Goal: Task Accomplishment & Management: Manage account settings

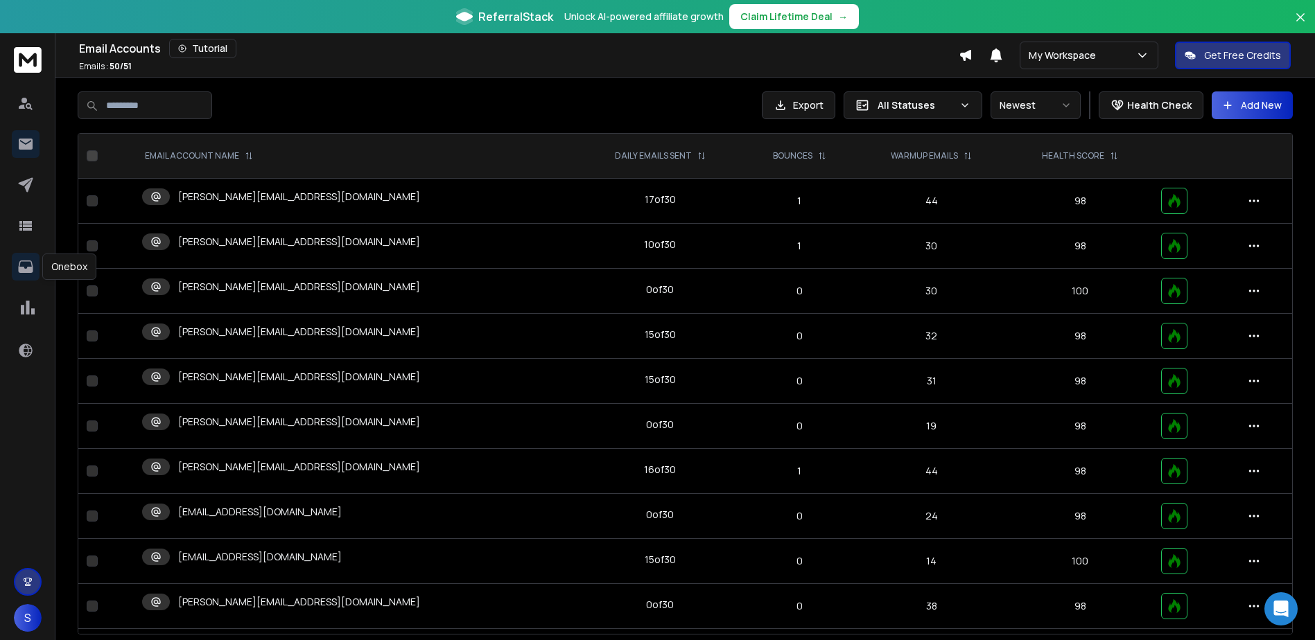
click at [27, 268] on icon at bounding box center [25, 267] width 15 height 12
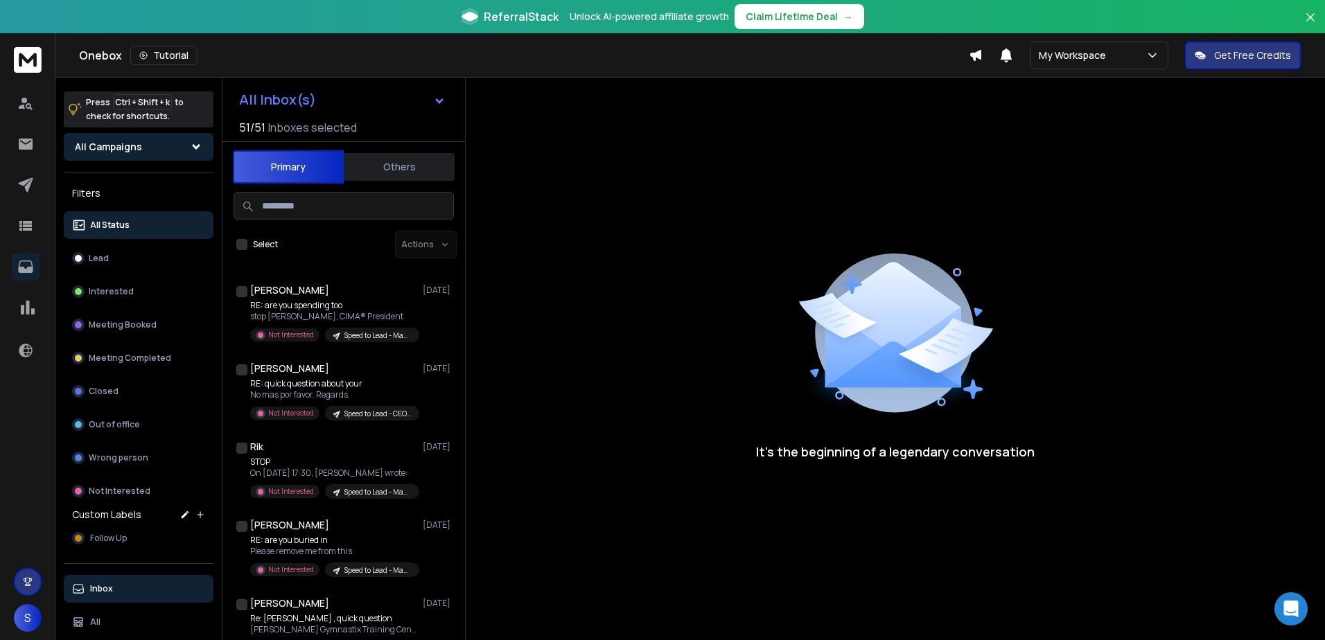
click at [196, 146] on icon at bounding box center [196, 147] width 12 height 12
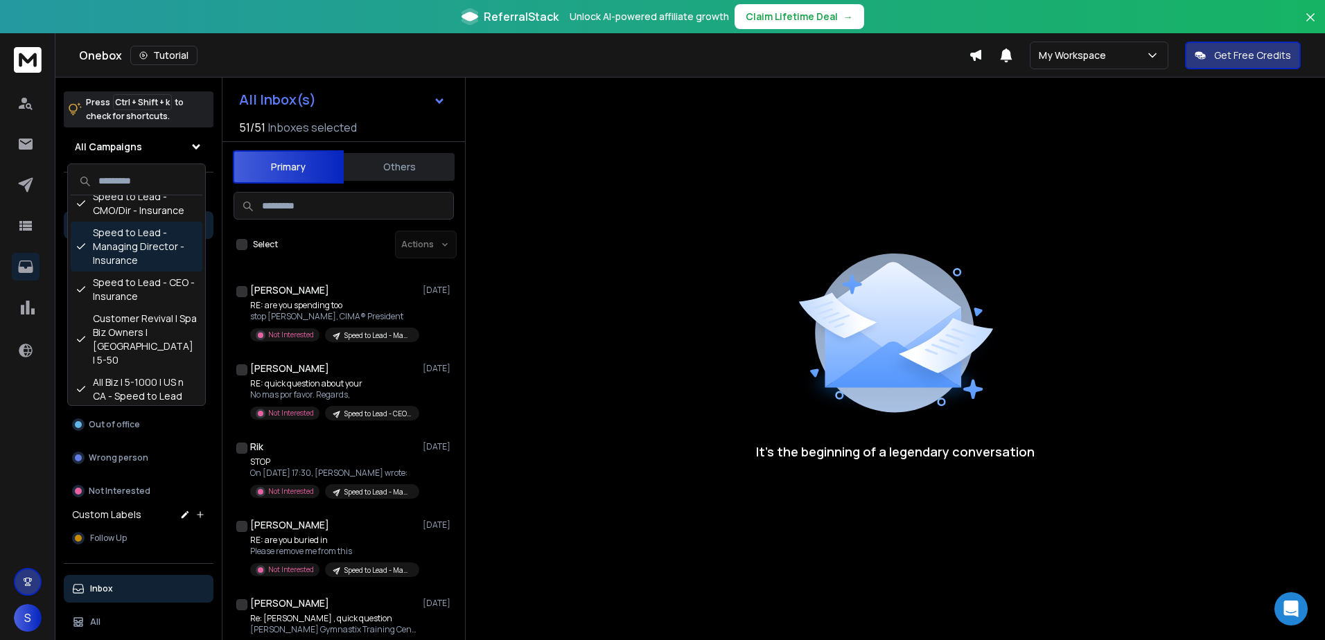
scroll to position [51, 0]
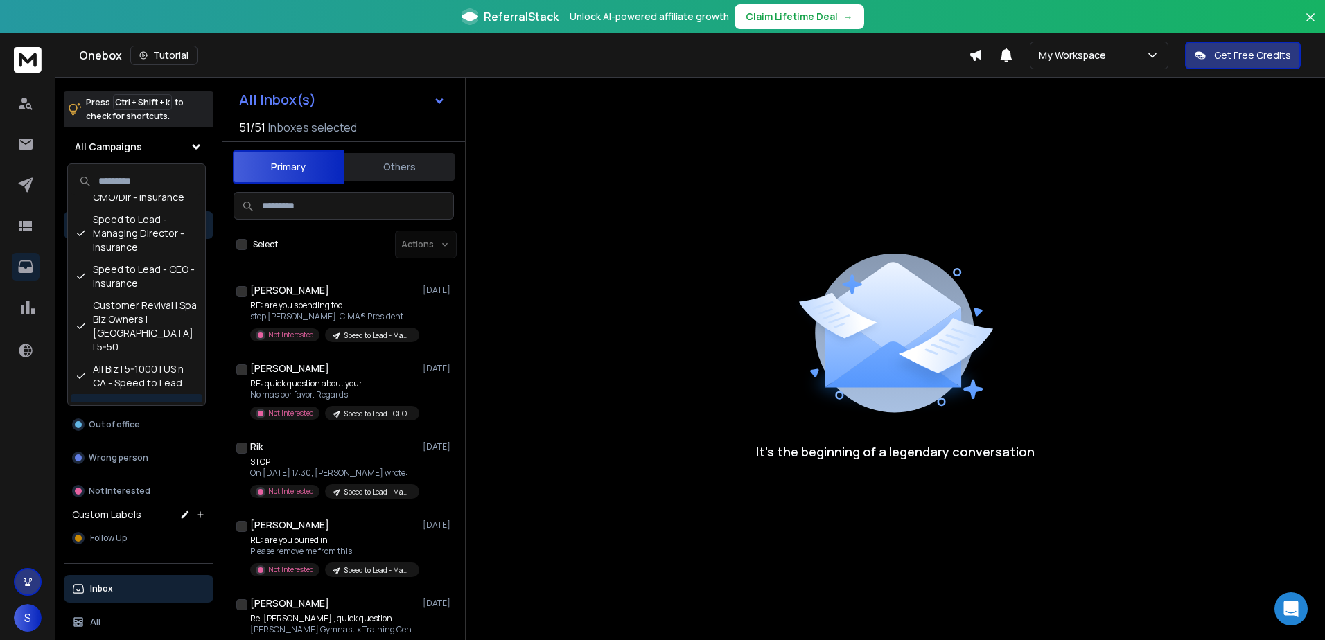
click at [125, 394] on div "Debt Management" at bounding box center [137, 405] width 132 height 22
click at [135, 359] on div "All Biz | 5-1000 | US n CA - Speed to Lead" at bounding box center [137, 376] width 132 height 36
click at [136, 317] on div "Customer Revival | Spa Biz Owners | [GEOGRAPHIC_DATA] | 5-50" at bounding box center [137, 327] width 132 height 64
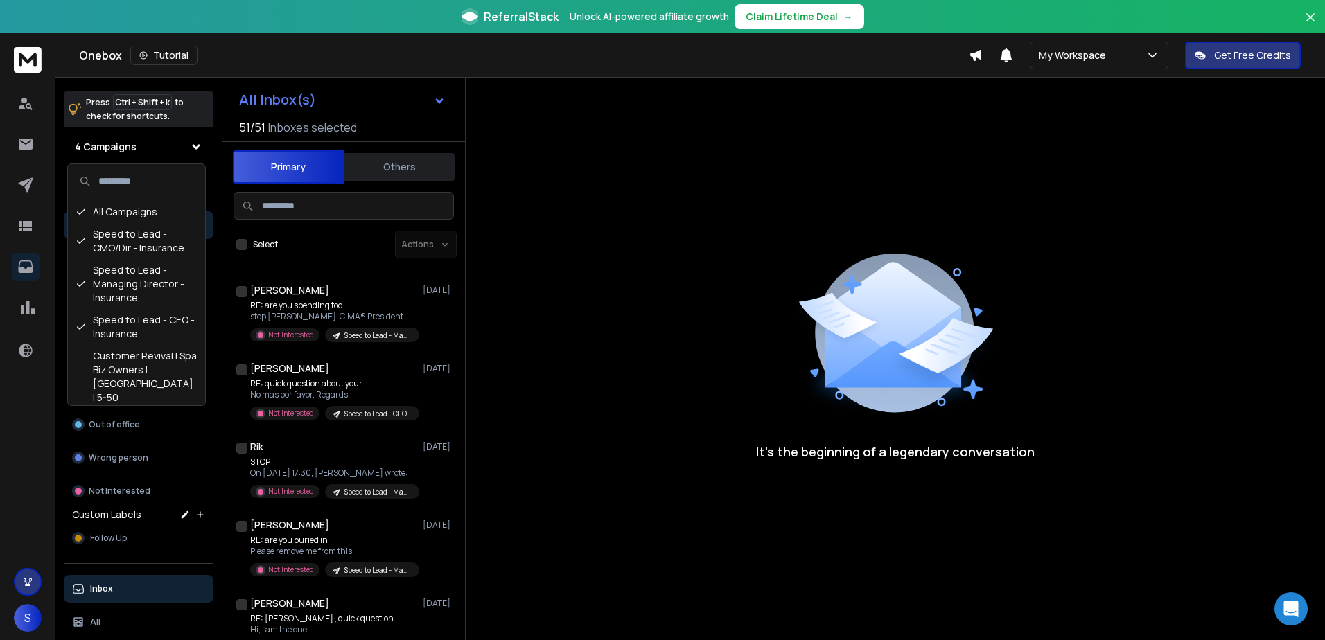
click at [540, 240] on div "It’s the beginning of a legendary conversation" at bounding box center [895, 350] width 859 height 544
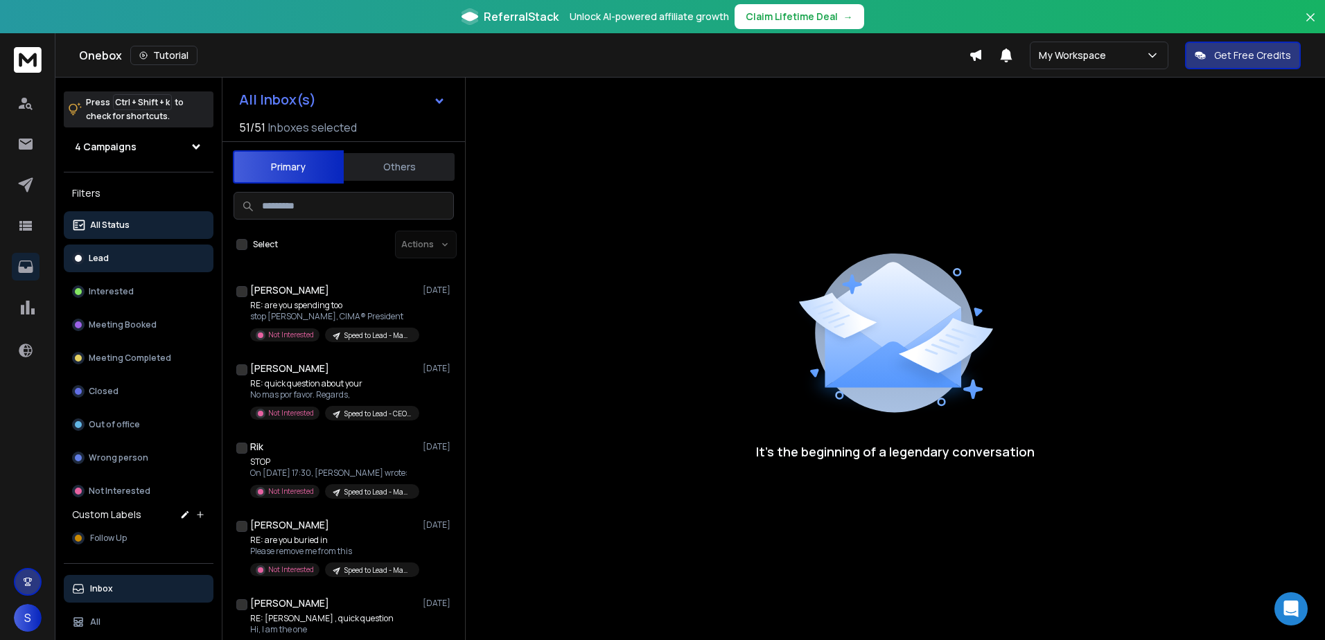
click at [94, 257] on p "Lead" at bounding box center [99, 258] width 20 height 11
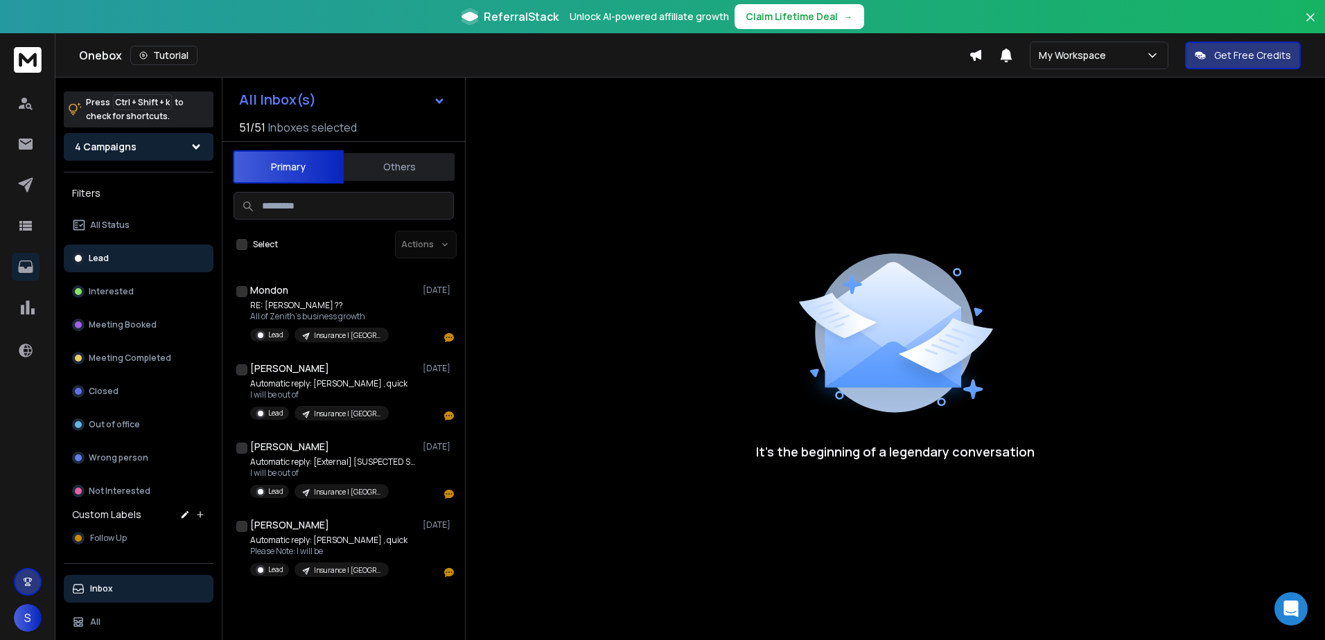
click at [195, 142] on icon at bounding box center [196, 147] width 12 height 12
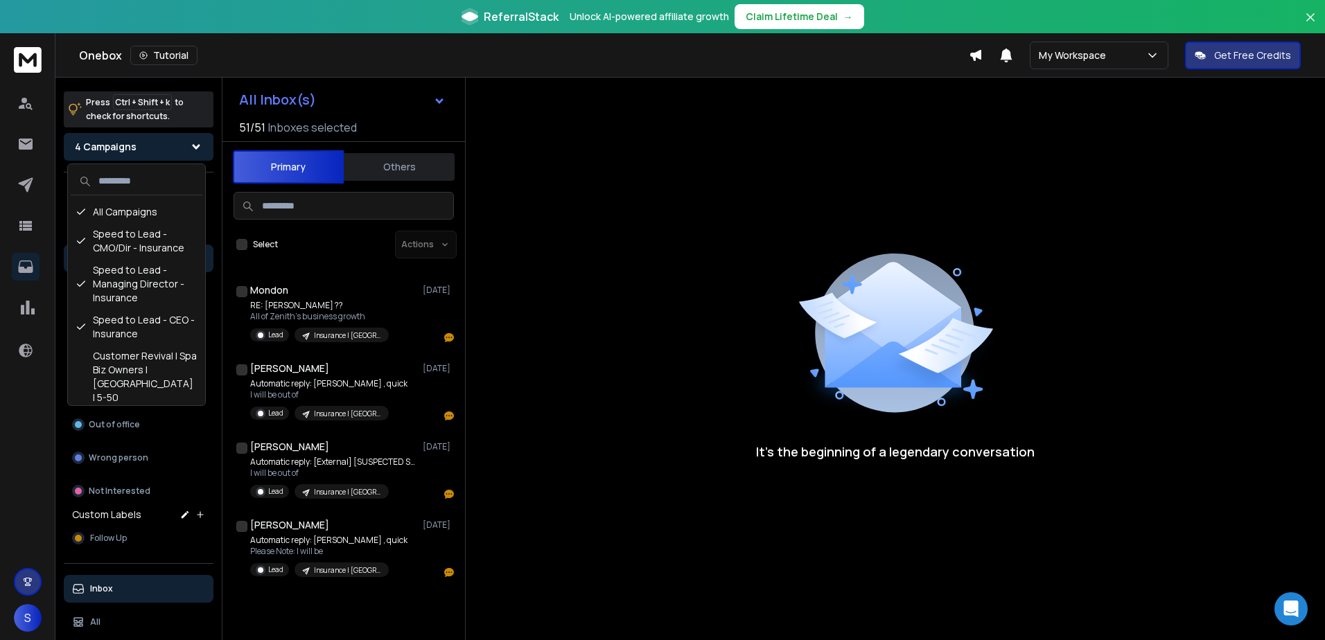
click at [195, 142] on icon at bounding box center [196, 147] width 12 height 12
click at [502, 192] on div "It’s the beginning of a legendary conversation" at bounding box center [895, 350] width 859 height 544
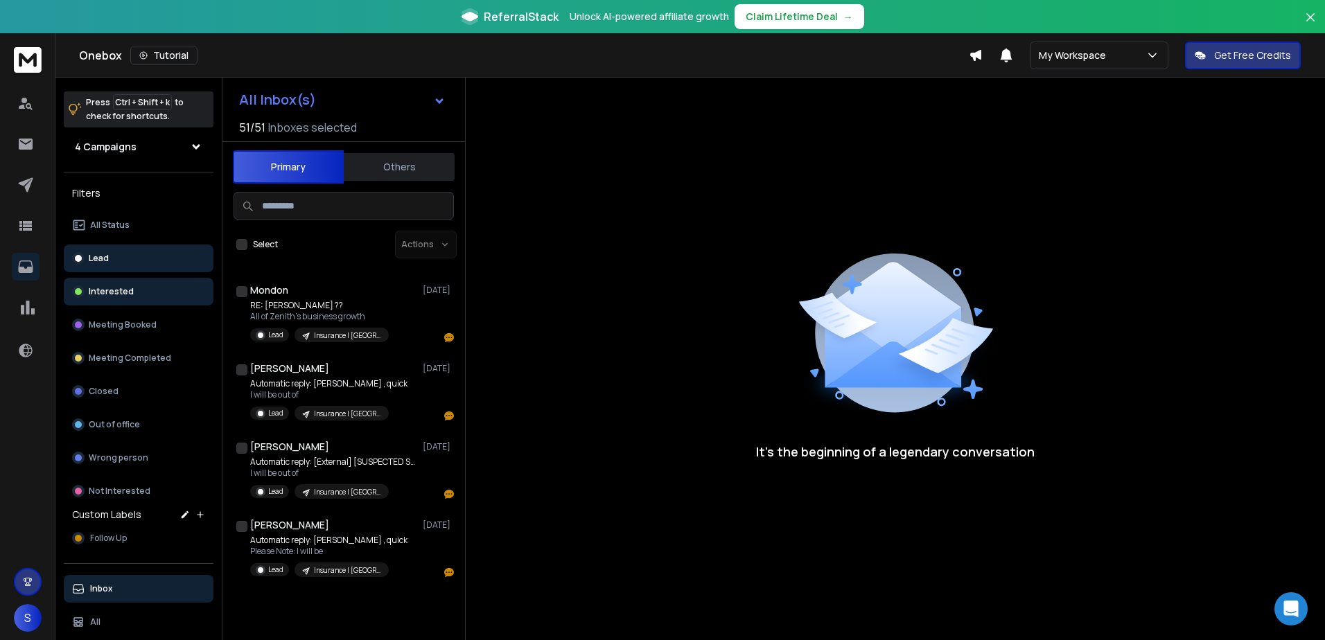
click at [117, 286] on p "Interested" at bounding box center [111, 291] width 45 height 11
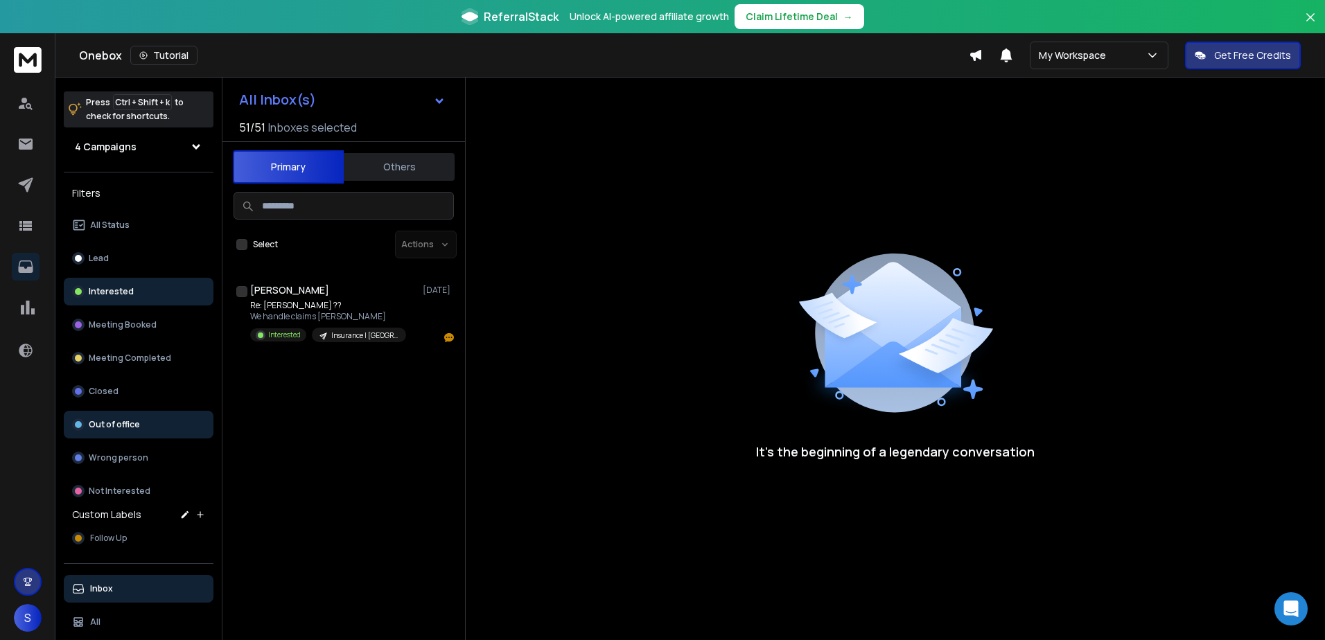
click at [117, 426] on p "Out of office" at bounding box center [114, 424] width 51 height 11
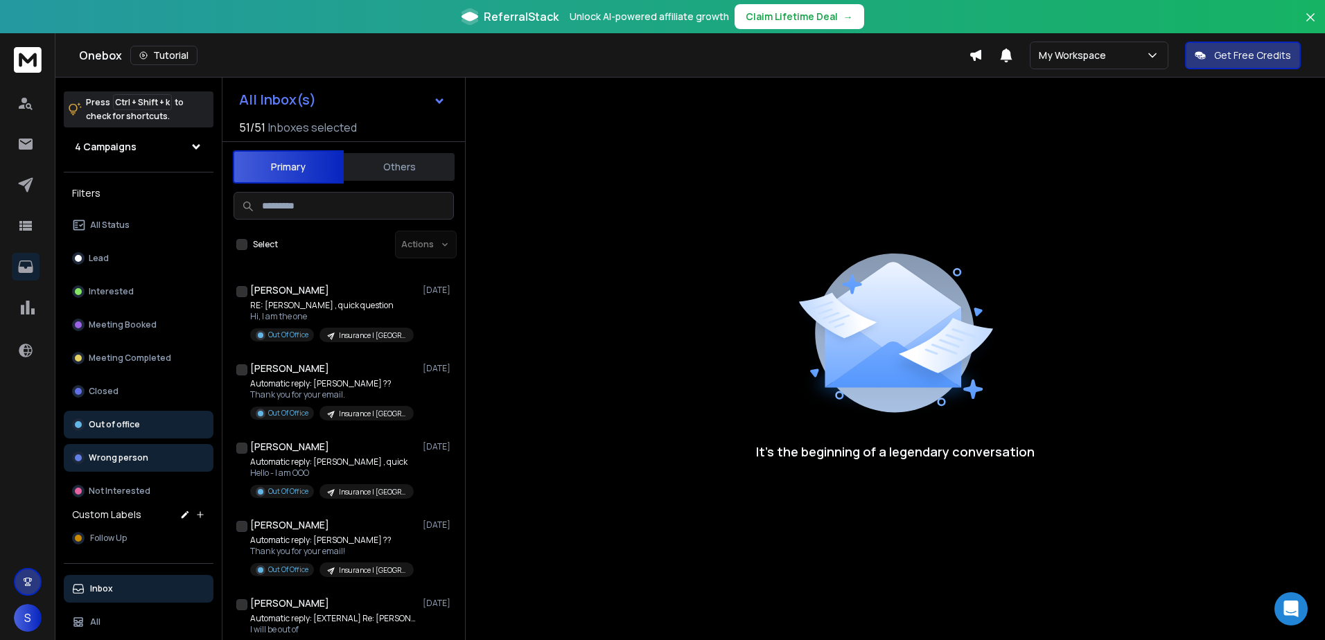
click at [150, 458] on button "Wrong person" at bounding box center [139, 458] width 150 height 28
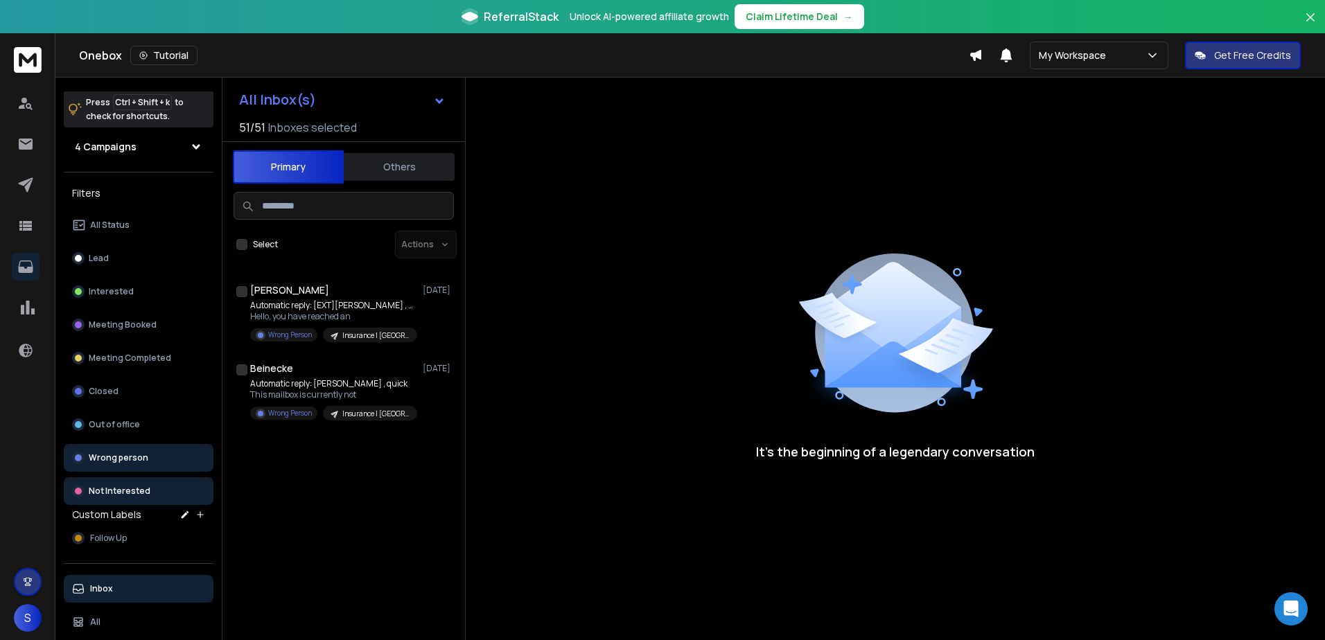
click at [133, 488] on p "Not Interested" at bounding box center [120, 491] width 62 height 11
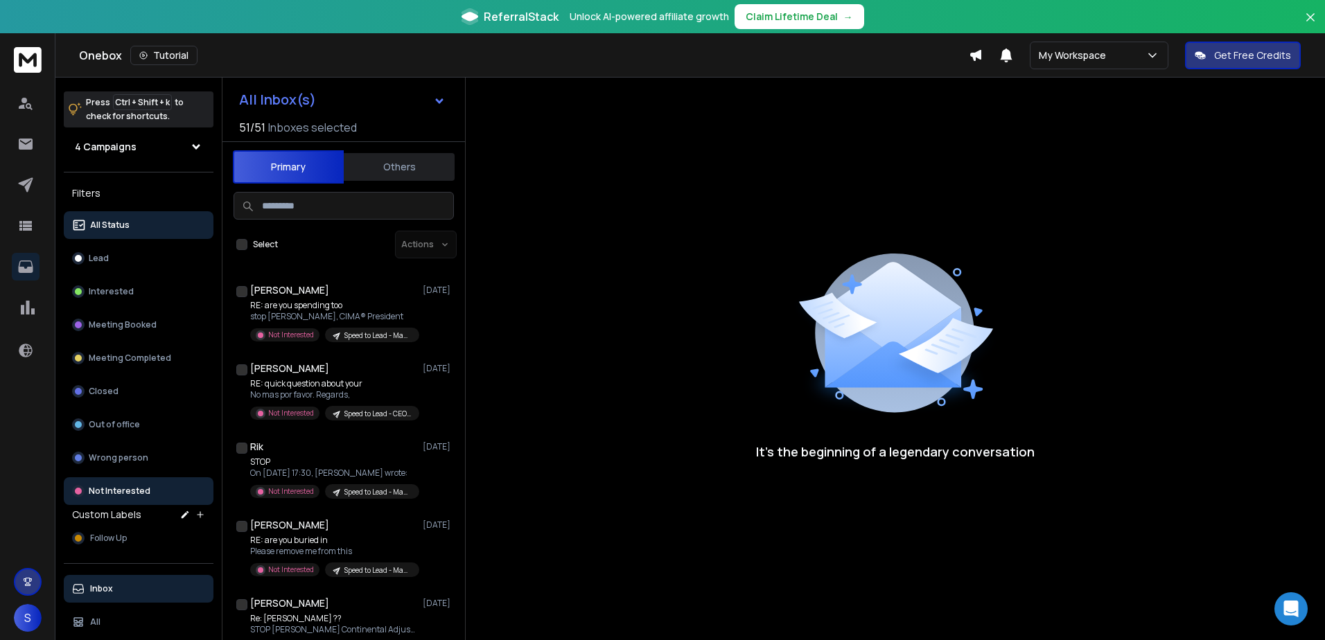
click at [105, 222] on p "All Status" at bounding box center [110, 225] width 40 height 11
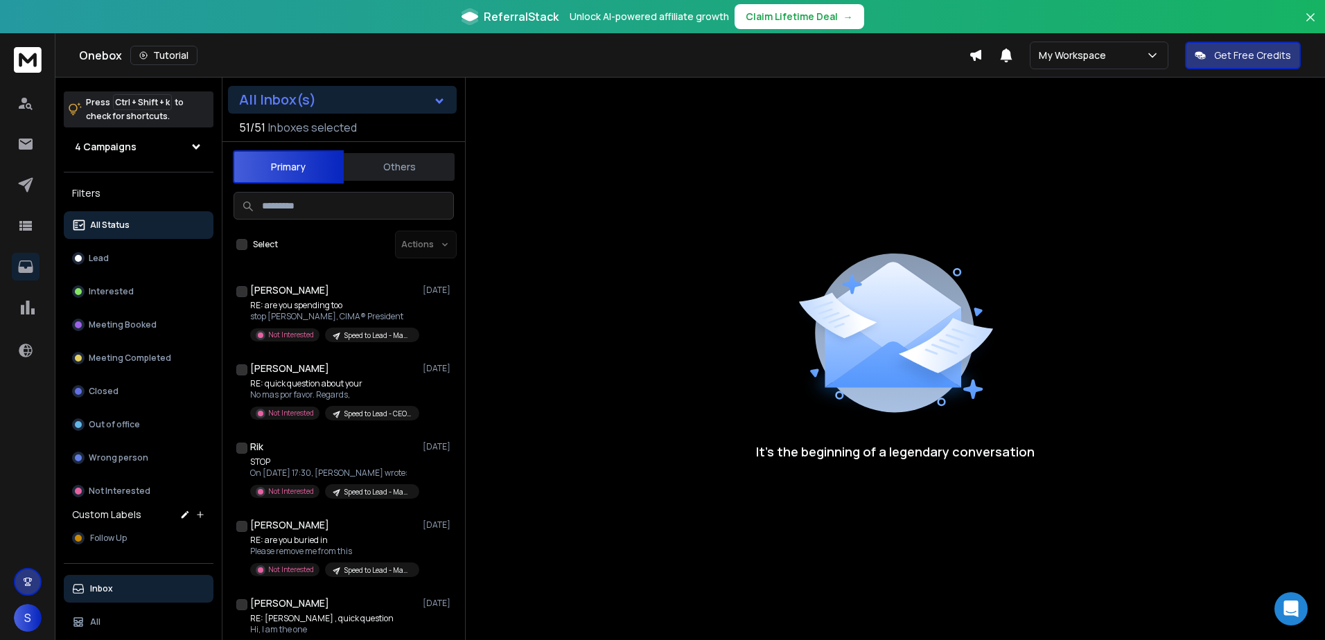
click at [443, 101] on icon at bounding box center [439, 101] width 12 height 12
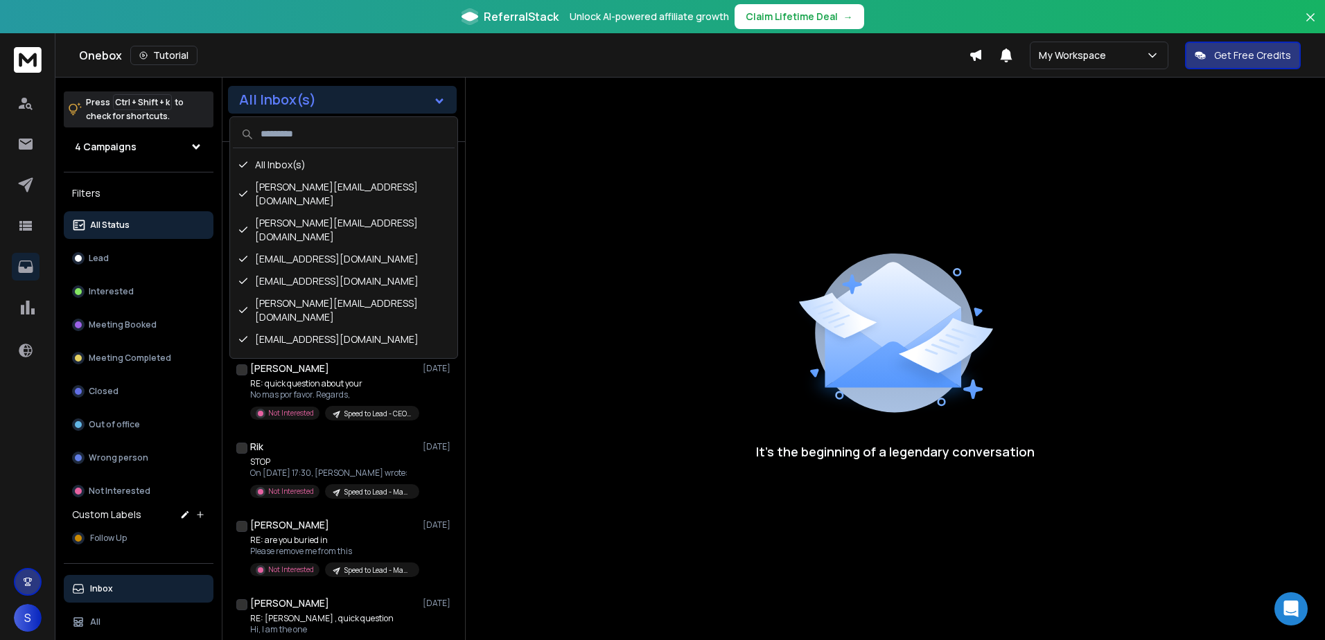
click at [443, 101] on icon at bounding box center [439, 101] width 12 height 12
click at [527, 175] on div "It’s the beginning of a legendary conversation" at bounding box center [895, 350] width 859 height 544
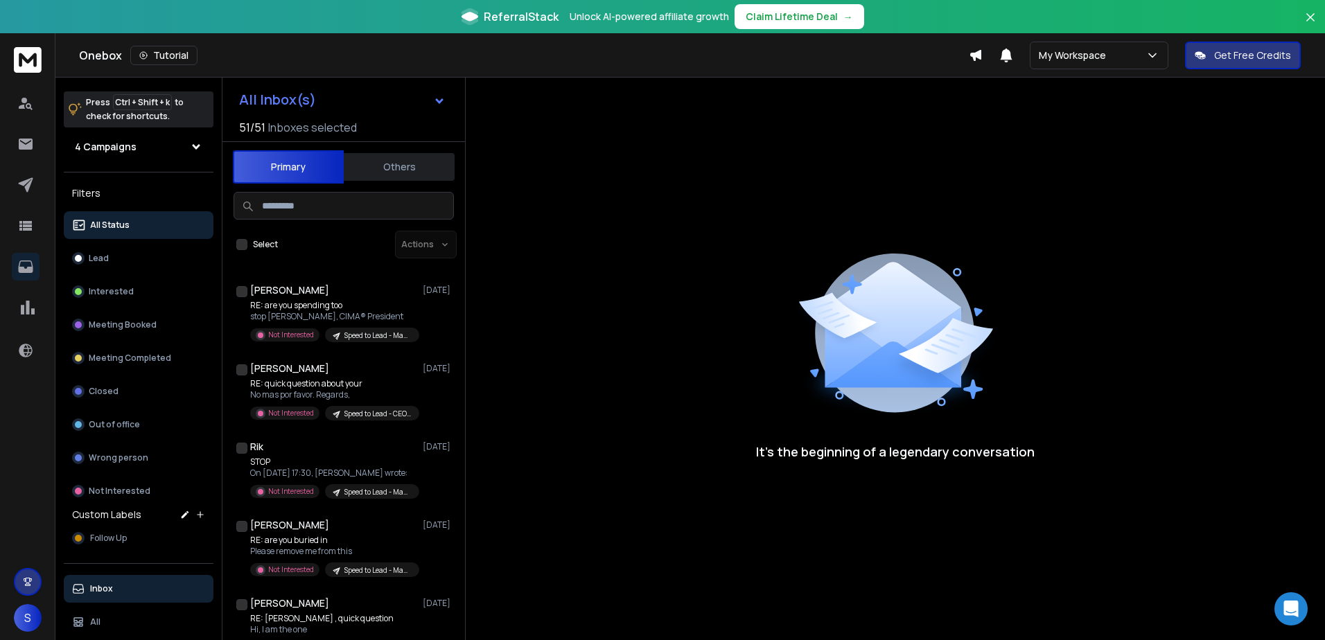
click at [406, 167] on button "Others" at bounding box center [399, 167] width 111 height 30
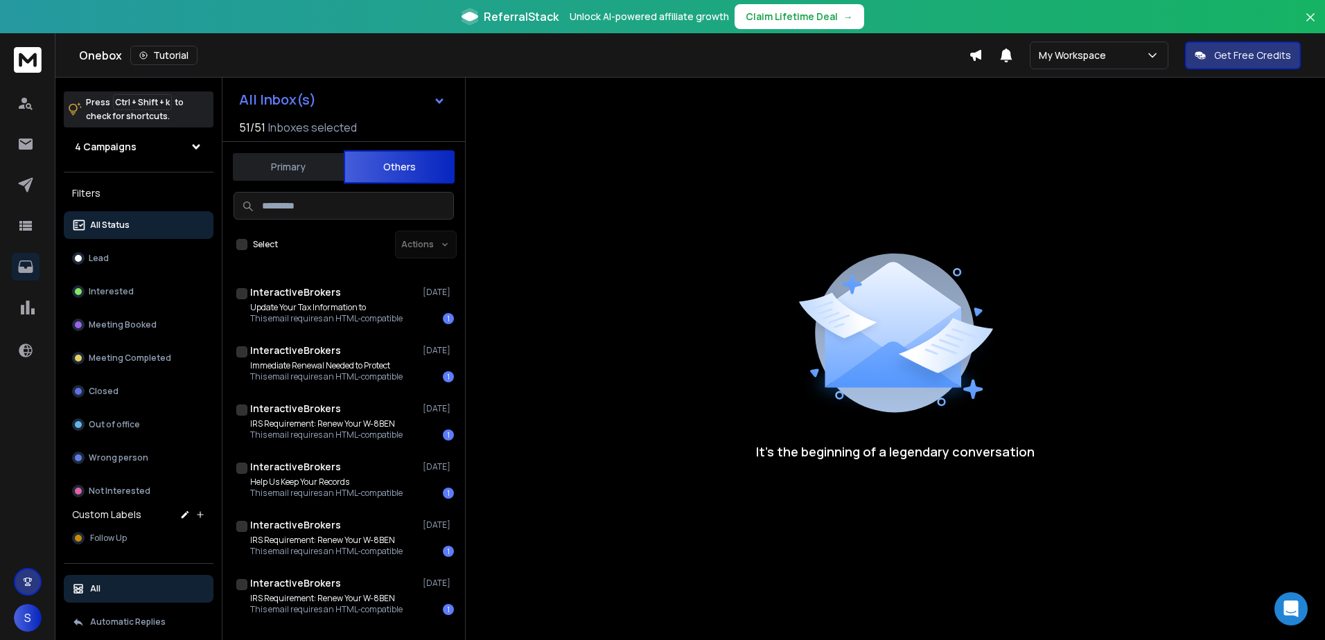
scroll to position [604, 0]
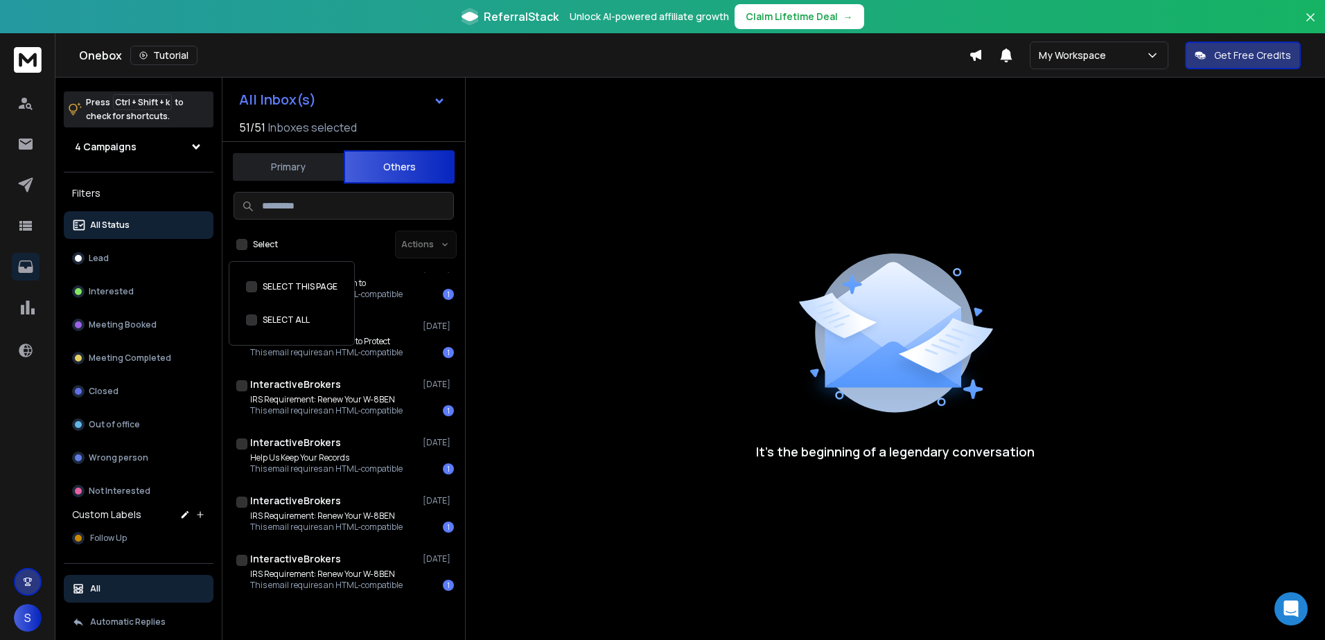
click at [250, 288] on button "SELECT THIS PAGE" at bounding box center [251, 286] width 11 height 11
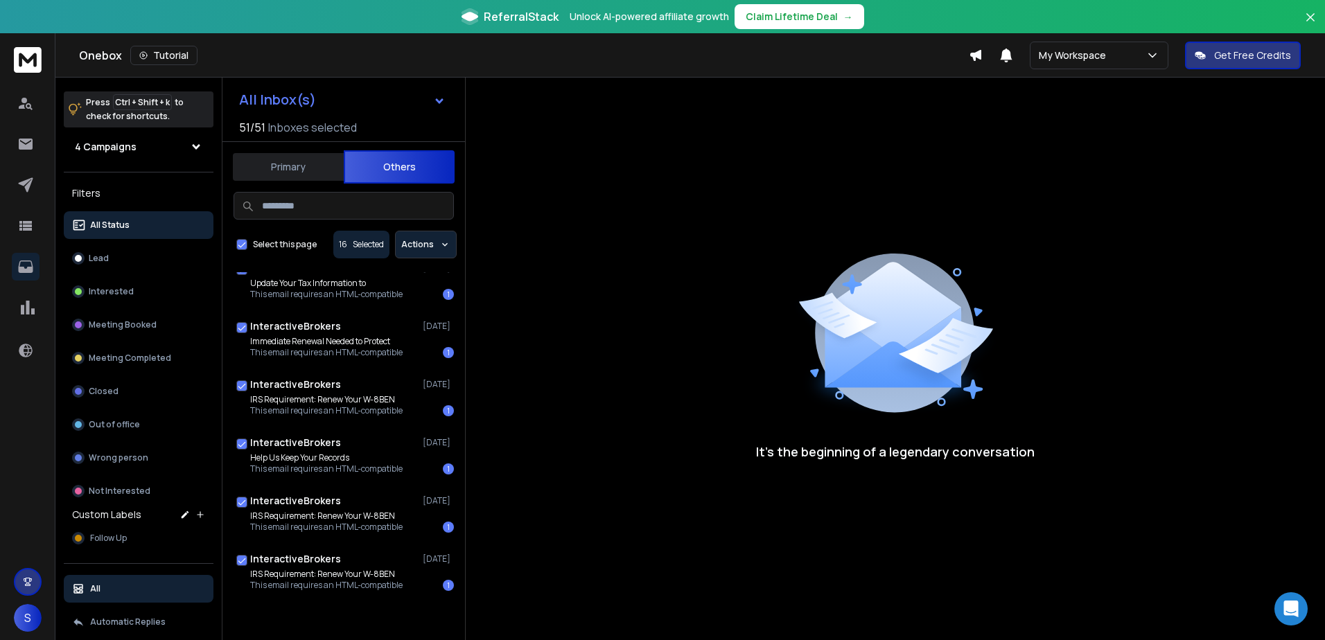
click at [431, 242] on p "Actions" at bounding box center [417, 244] width 33 height 11
click at [429, 274] on div "Delete email" at bounding box center [409, 276] width 76 height 14
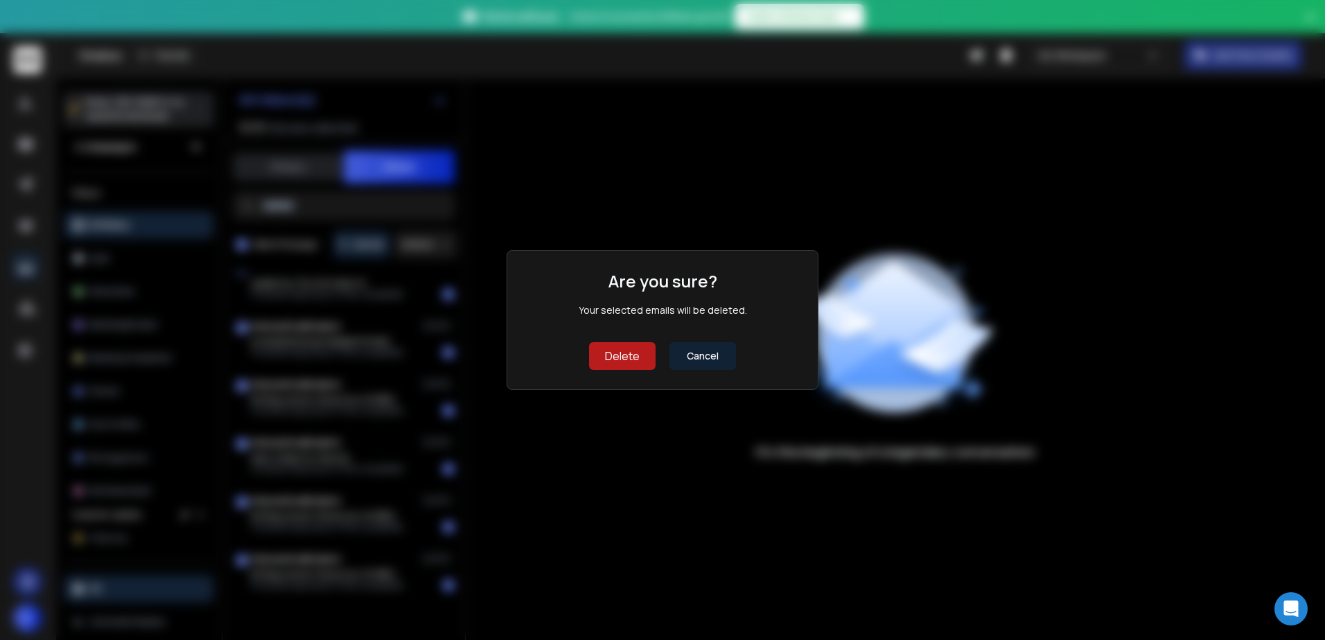
click at [615, 350] on button "Delete" at bounding box center [622, 356] width 67 height 28
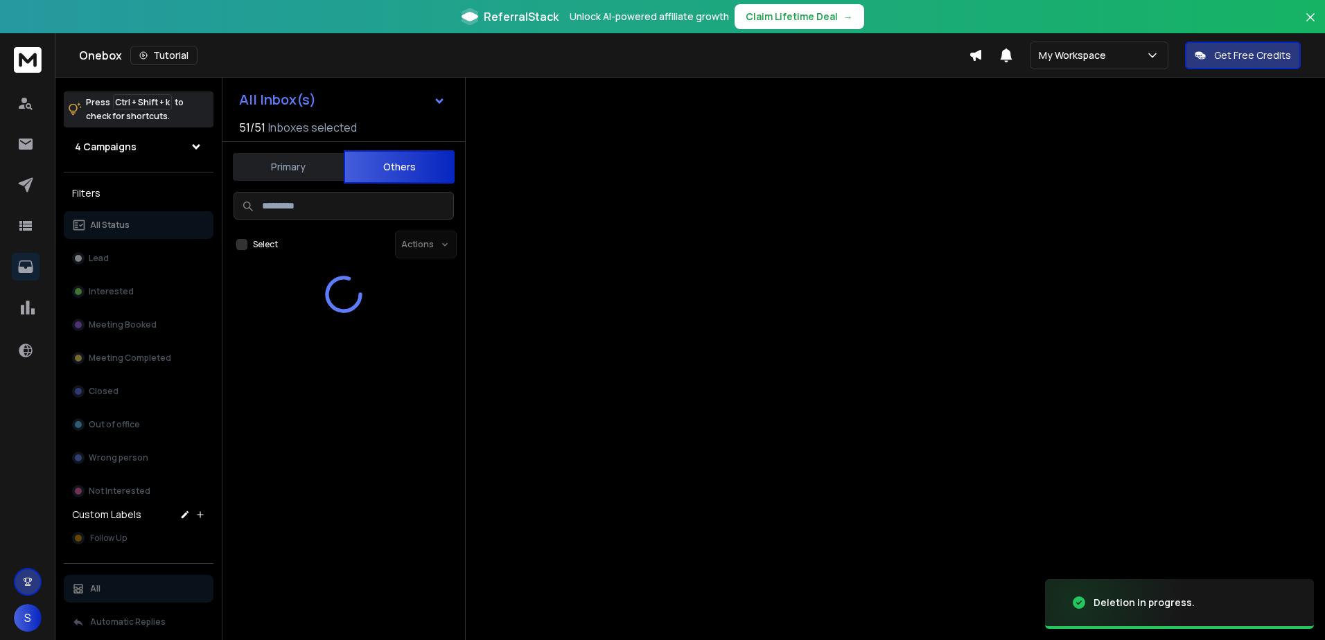
scroll to position [0, 0]
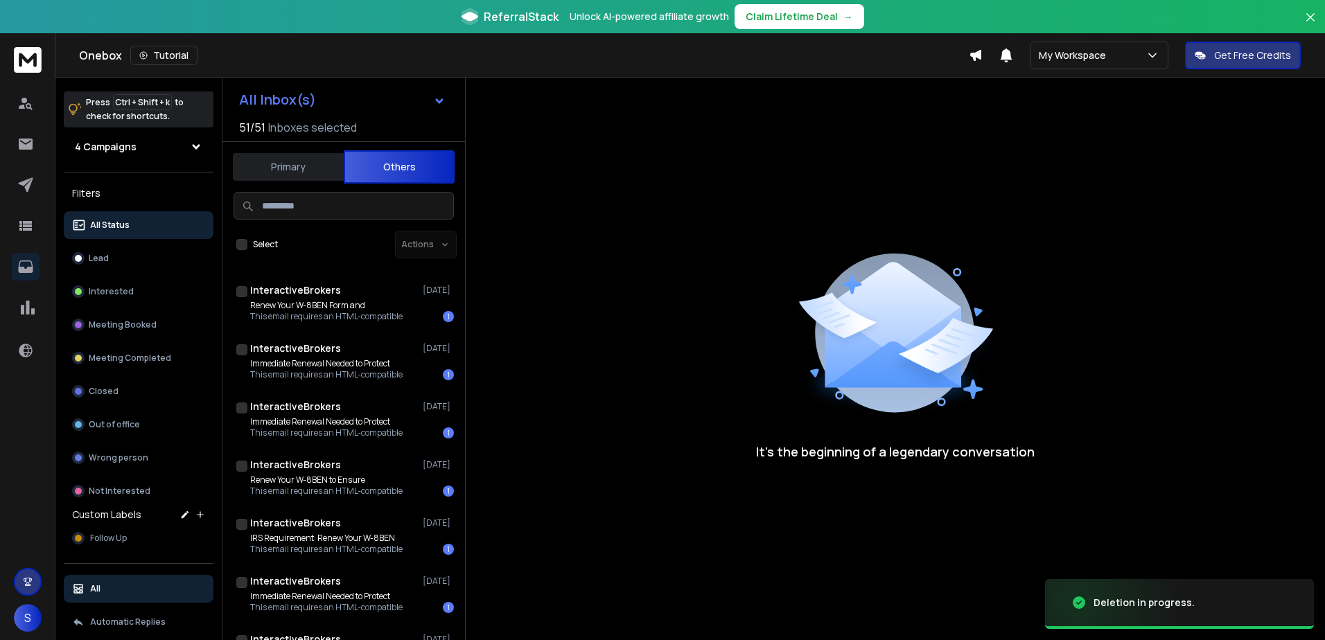
click at [298, 169] on button "Primary" at bounding box center [288, 167] width 111 height 30
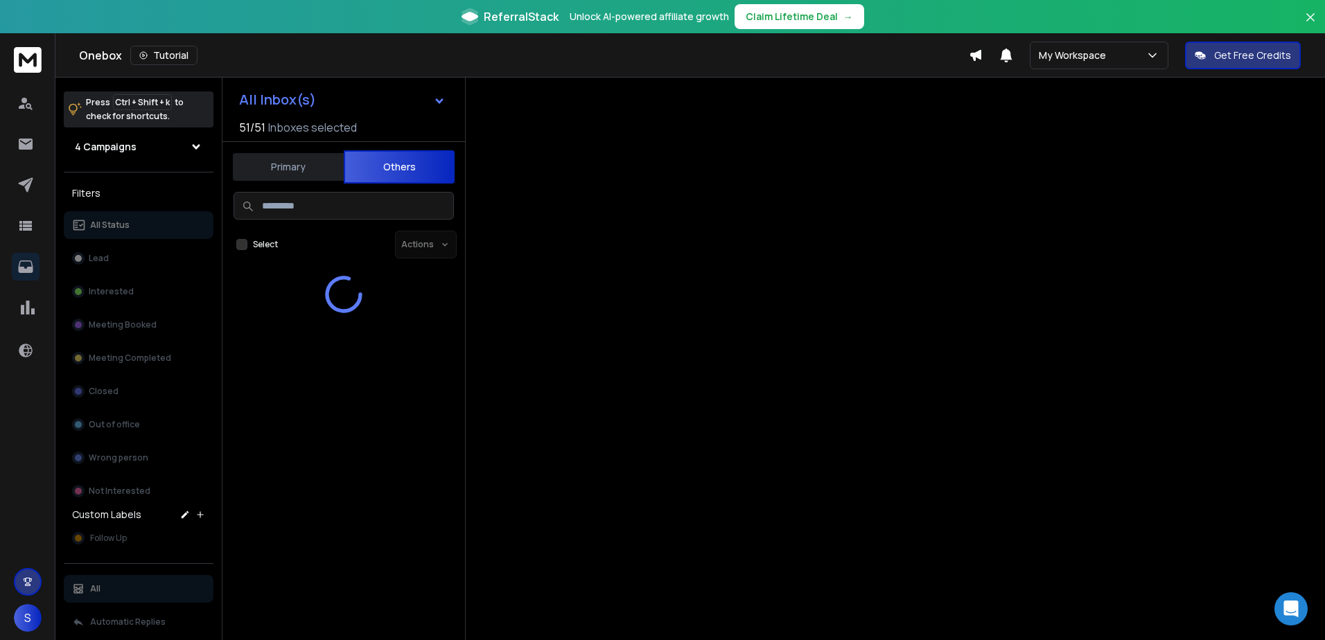
click at [374, 162] on button "Others" at bounding box center [399, 166] width 111 height 33
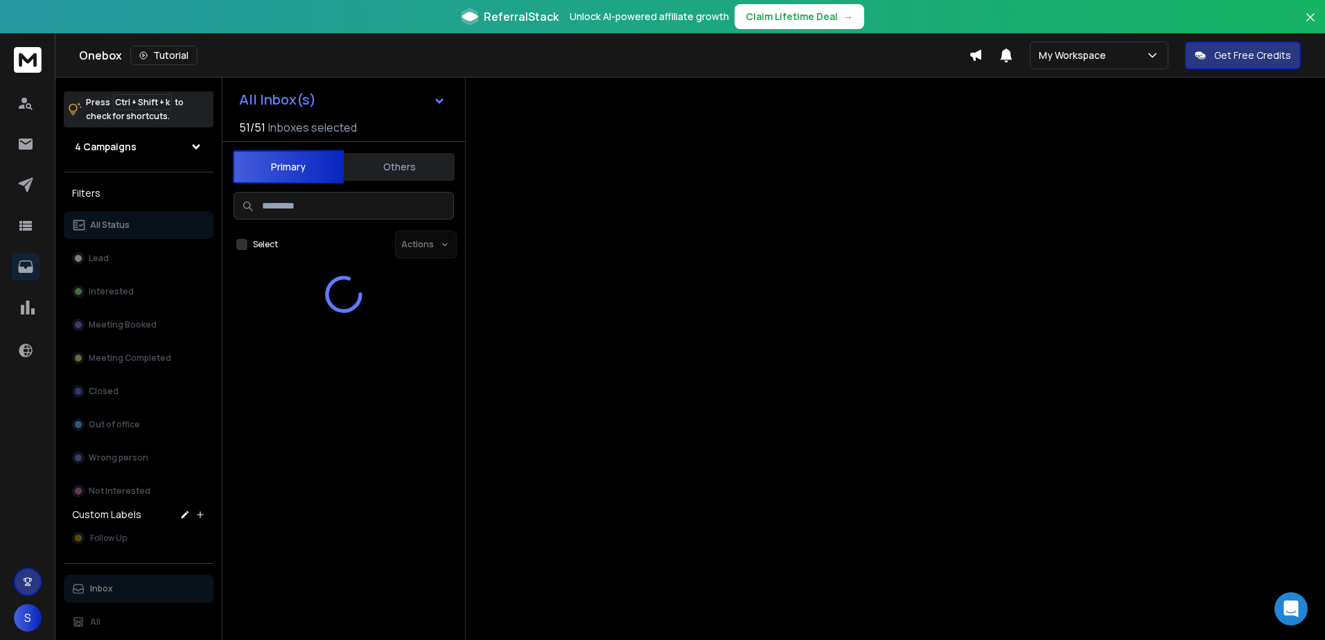
click at [291, 164] on button "Primary" at bounding box center [288, 166] width 111 height 33
